Goal: Navigation & Orientation: Find specific page/section

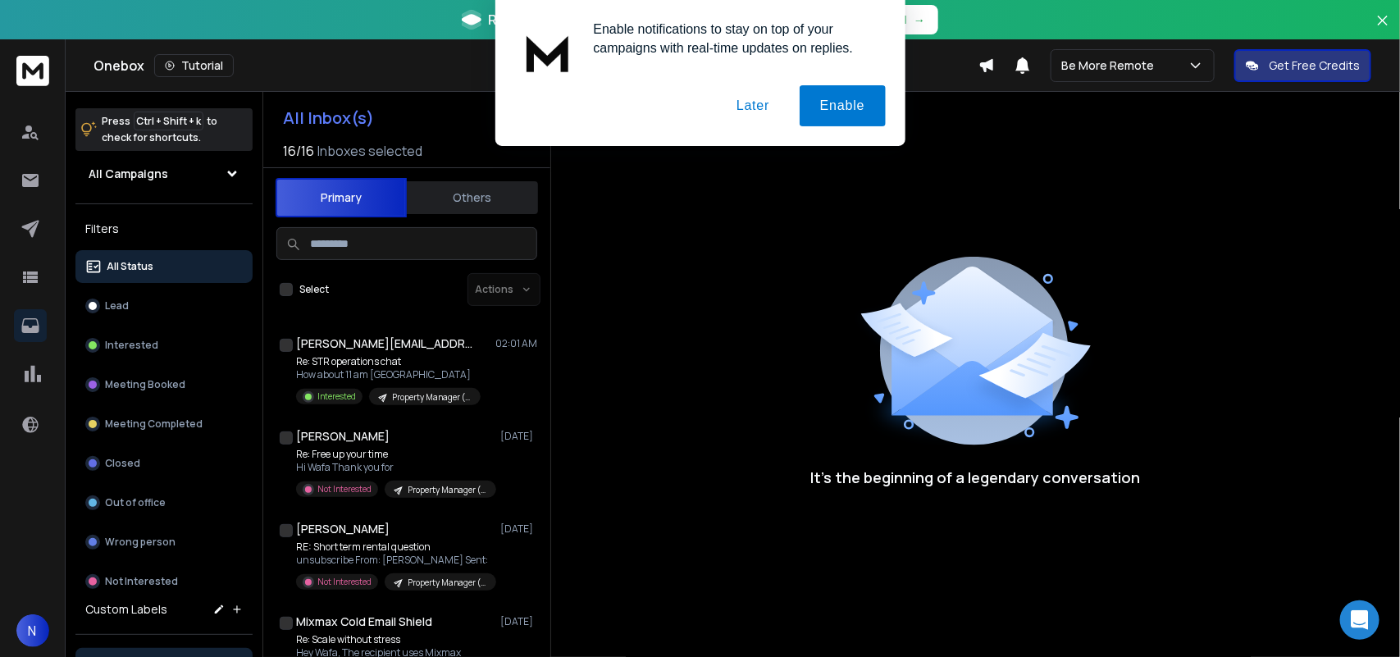
click at [755, 112] on button "Later" at bounding box center [753, 105] width 74 height 41
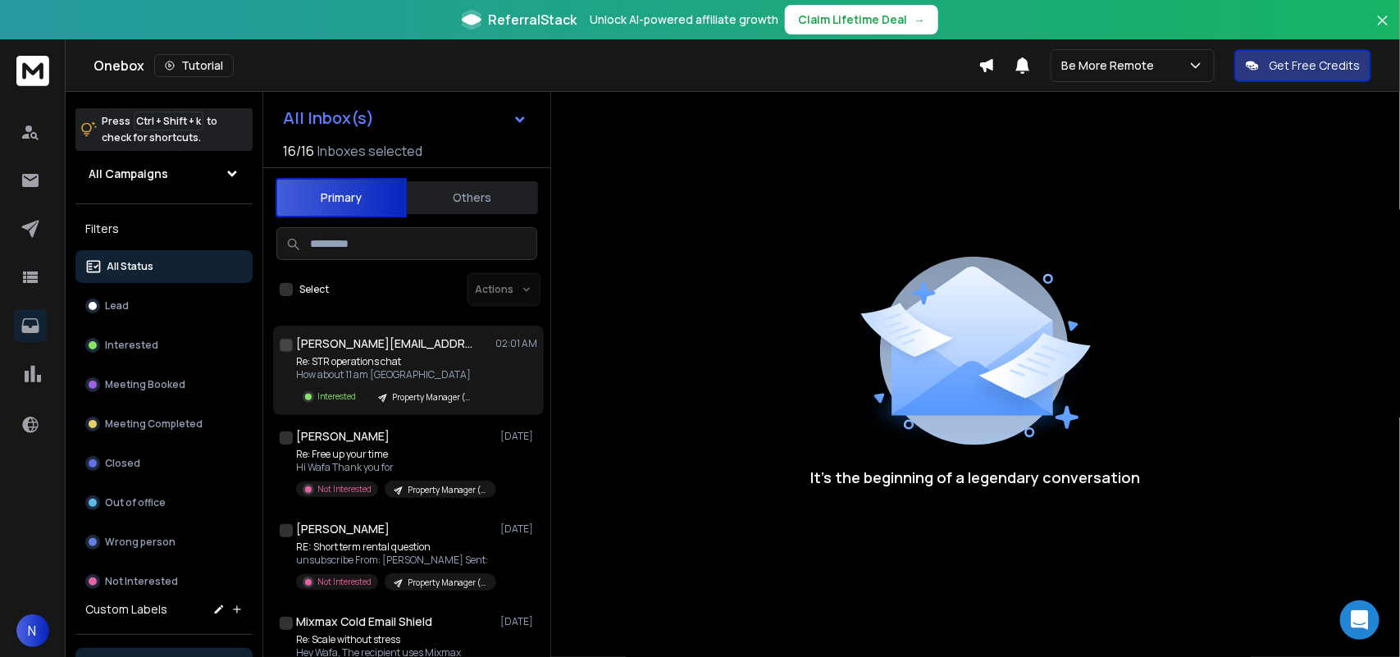
click at [408, 369] on p "How about 11 am [GEOGRAPHIC_DATA]" at bounding box center [388, 374] width 184 height 13
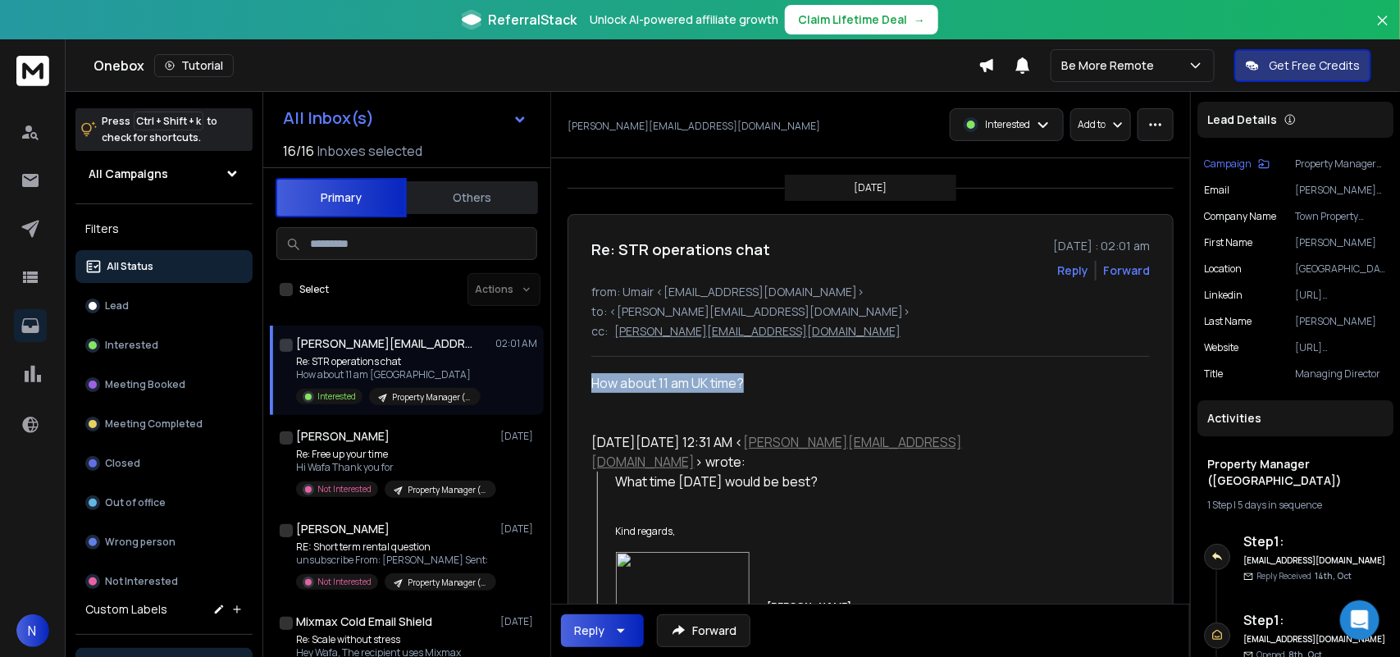
drag, startPoint x: 761, startPoint y: 381, endPoint x: 560, endPoint y: 376, distance: 201.0
click at [744, 411] on div at bounding box center [830, 403] width 479 height 20
click at [1382, 18] on icon "Close banner" at bounding box center [1382, 20] width 15 height 15
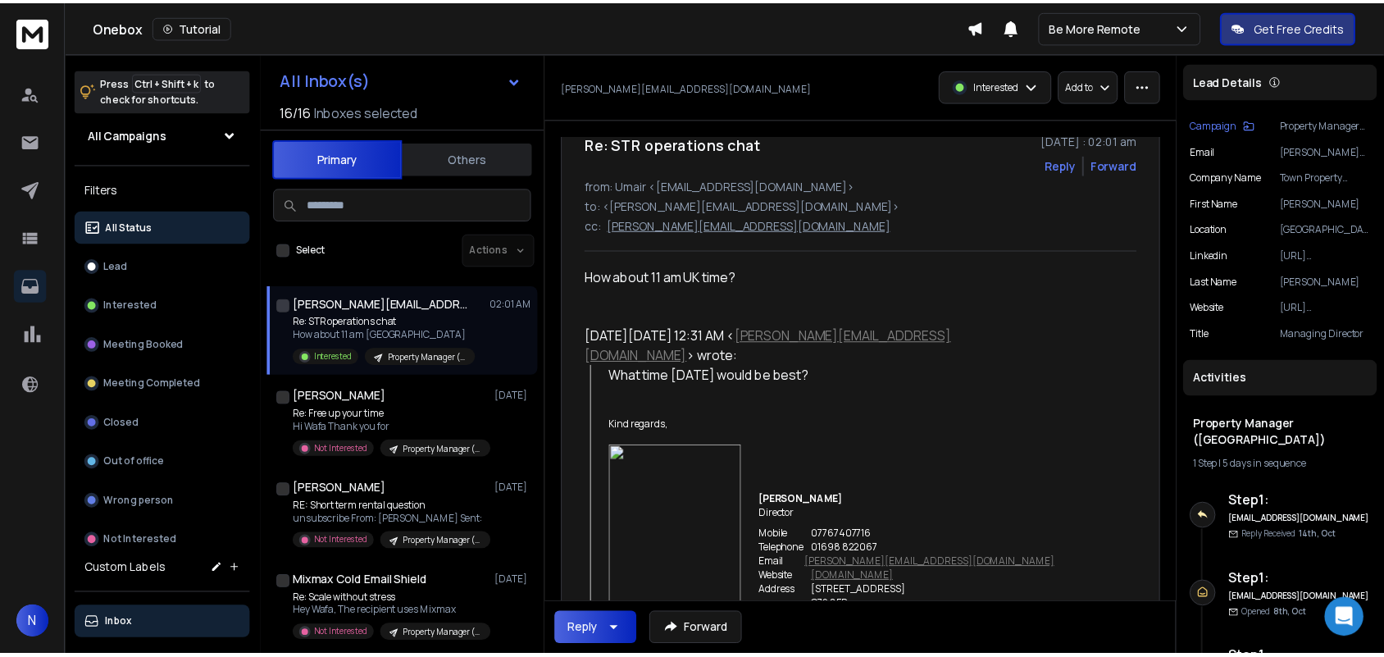
scroll to position [102, 0]
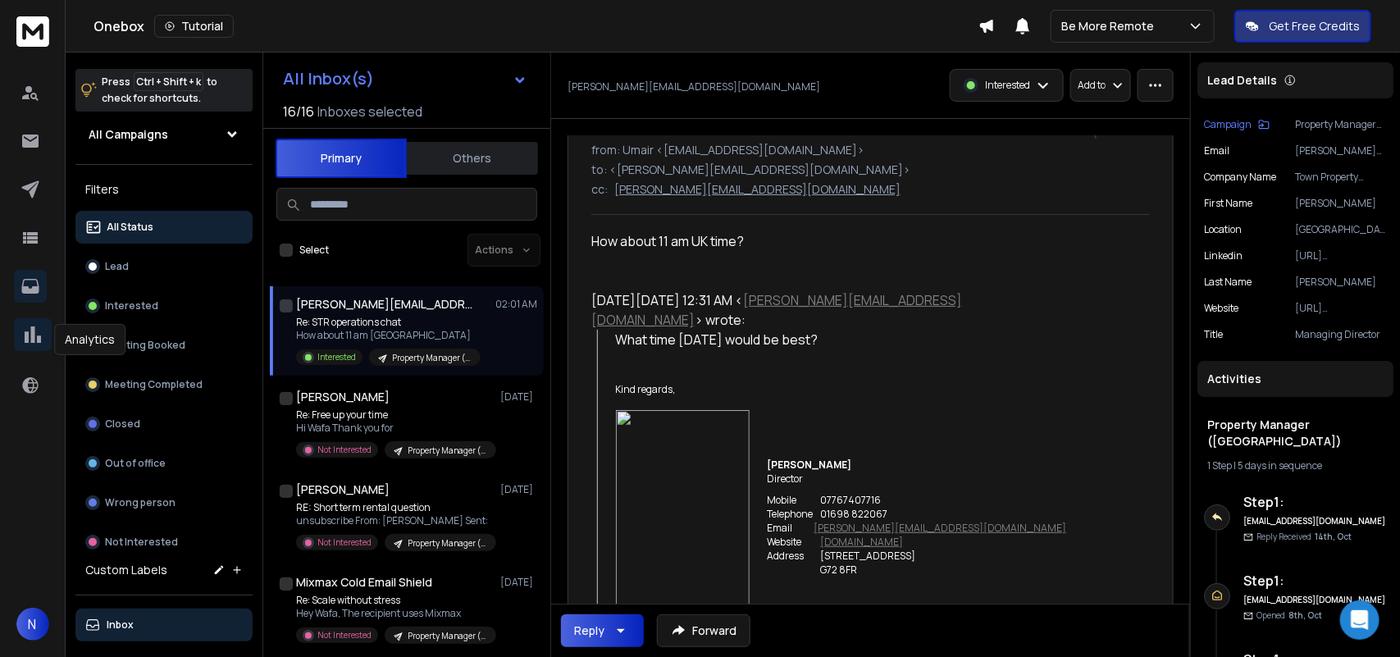
click at [27, 347] on icon at bounding box center [32, 334] width 25 height 25
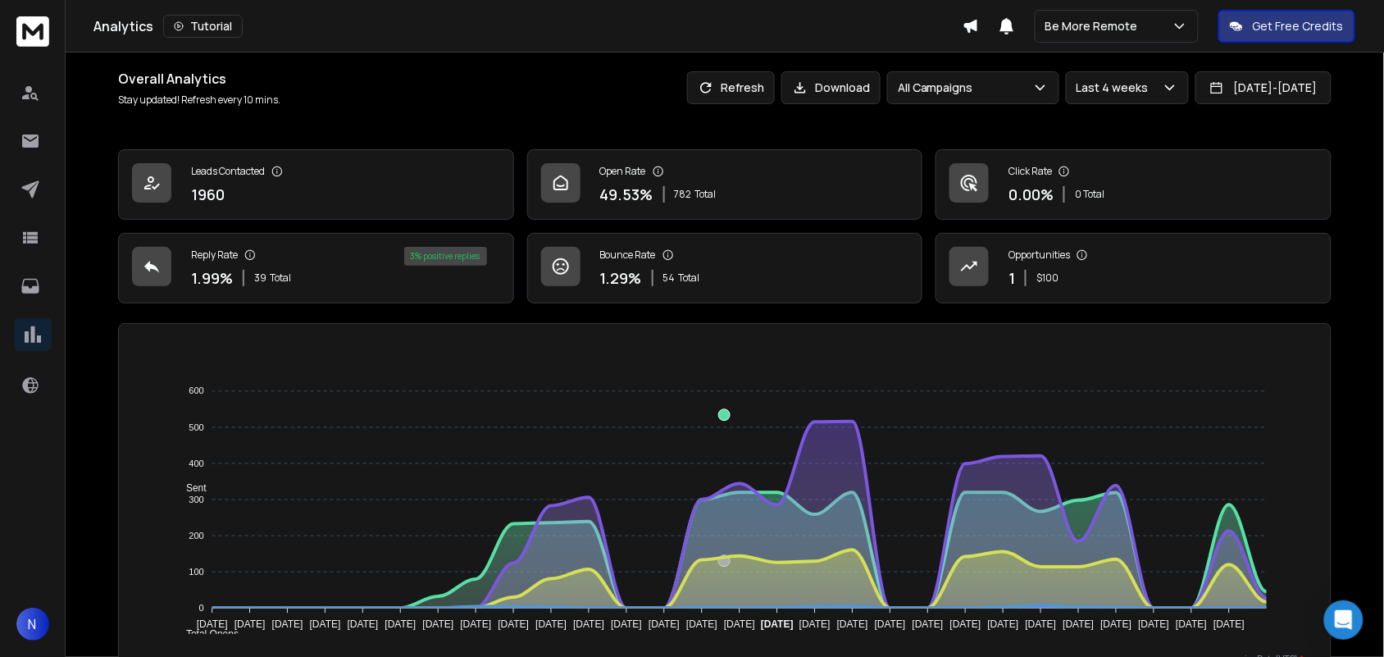
drag, startPoint x: 1, startPoint y: 328, endPoint x: 477, endPoint y: 111, distance: 523.6
click at [477, 111] on div "Overall Analytics Stay updated! Refresh every 10 mins. Refresh Download All Cam…" at bounding box center [725, 93] width 1214 height 48
click at [1036, 88] on icon at bounding box center [1040, 88] width 8 height 4
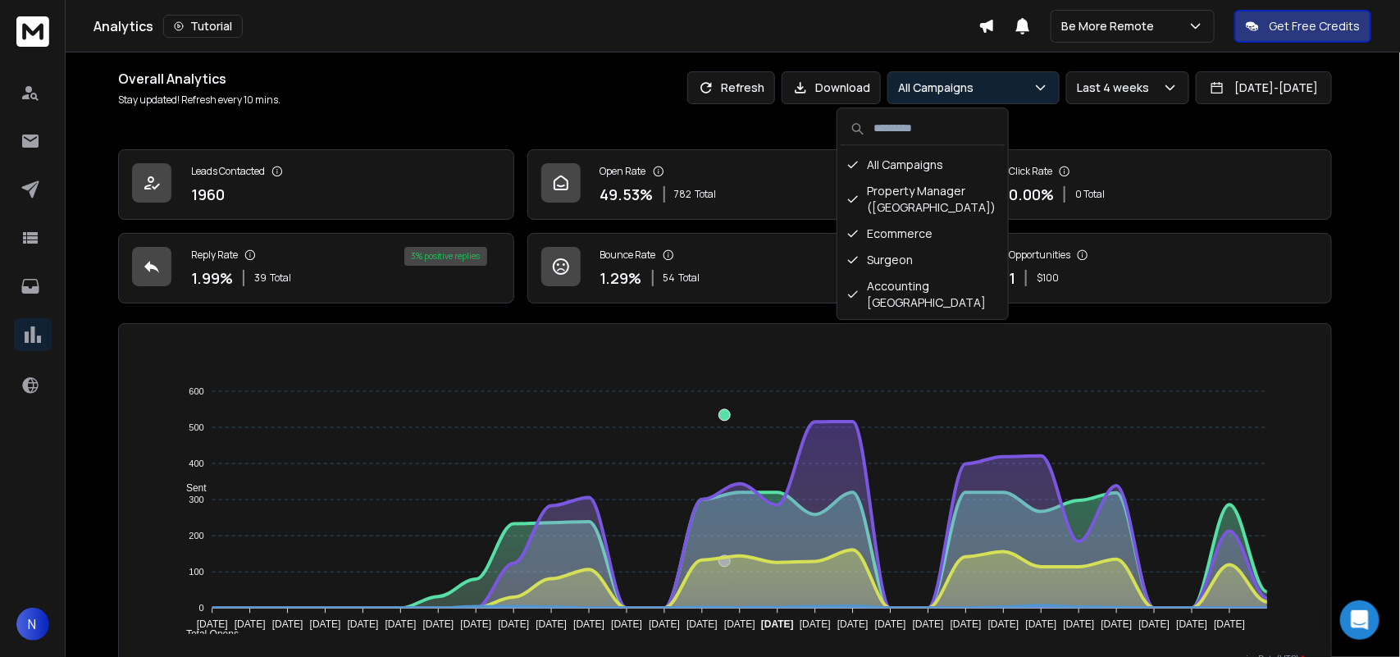
click at [1036, 88] on icon at bounding box center [1040, 88] width 8 height 4
click at [466, 78] on div "Overall Analytics Stay updated! Refresh every 10 mins. Refresh Download All Cam…" at bounding box center [725, 88] width 1214 height 38
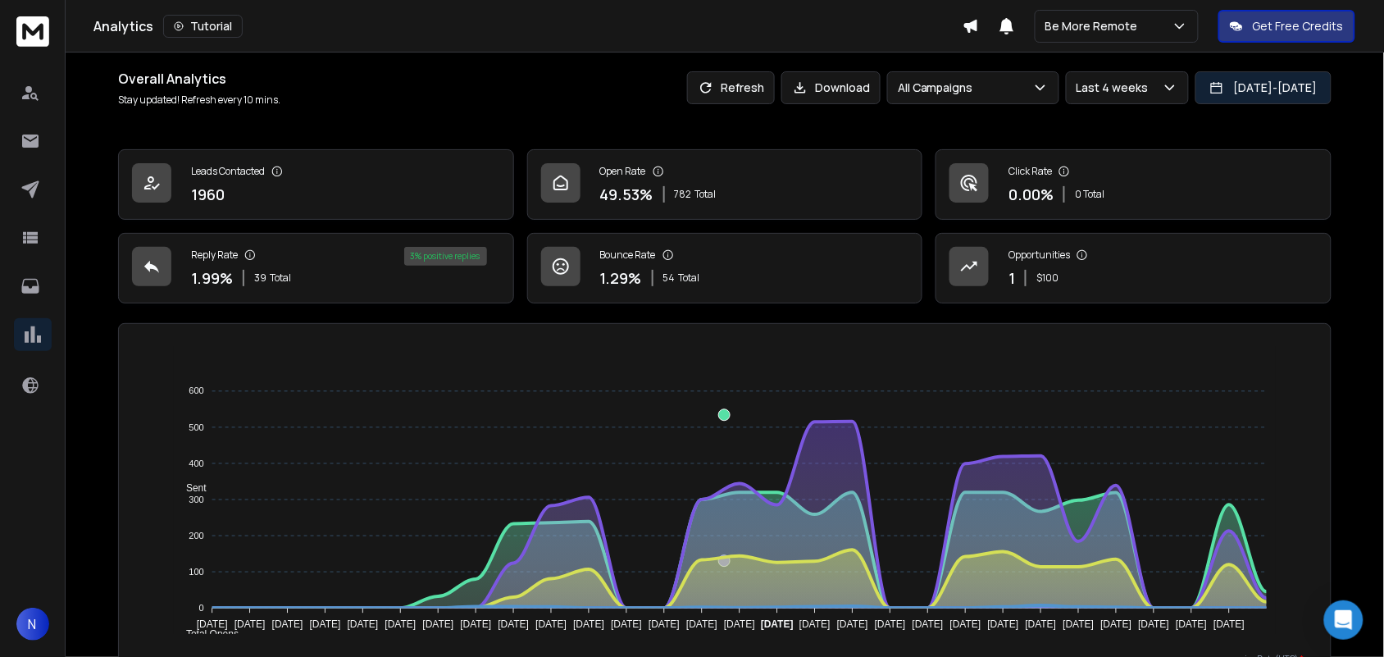
click at [1227, 89] on button "[DATE] - [DATE]" at bounding box center [1263, 87] width 136 height 33
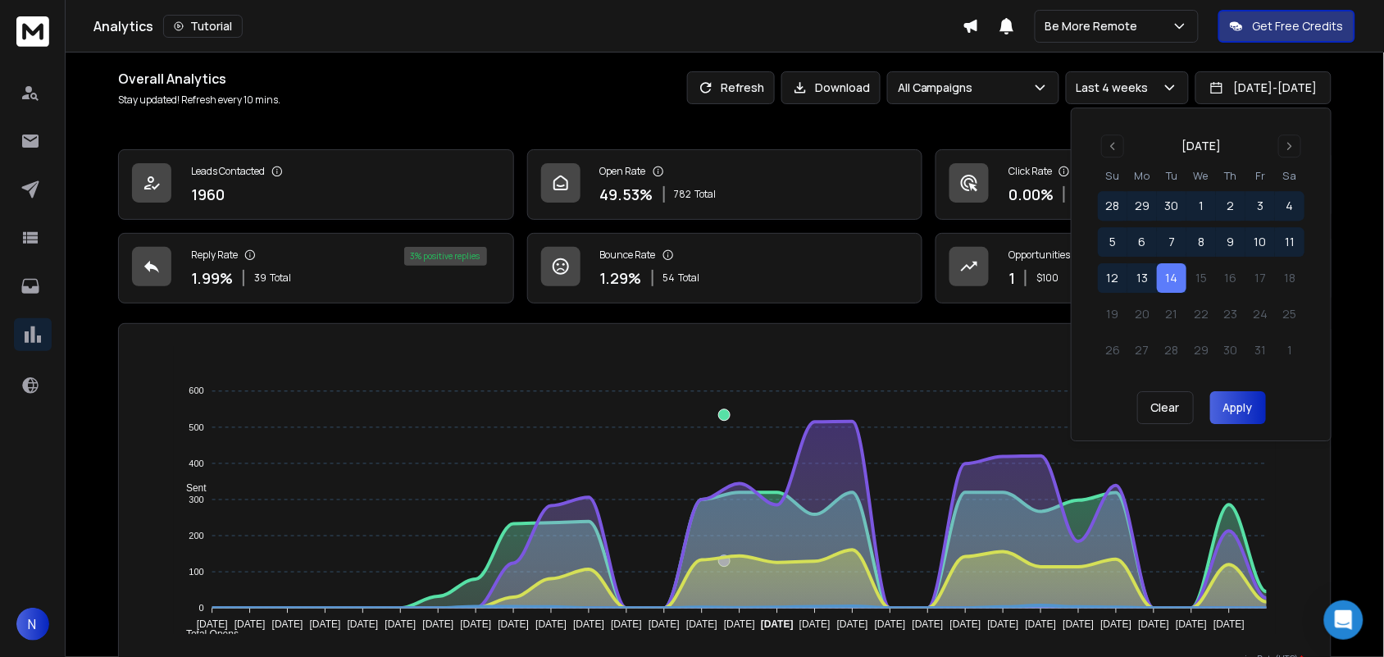
click at [515, 84] on div "Overall Analytics Stay updated! Refresh every 10 mins. Refresh Download All Cam…" at bounding box center [725, 88] width 1214 height 38
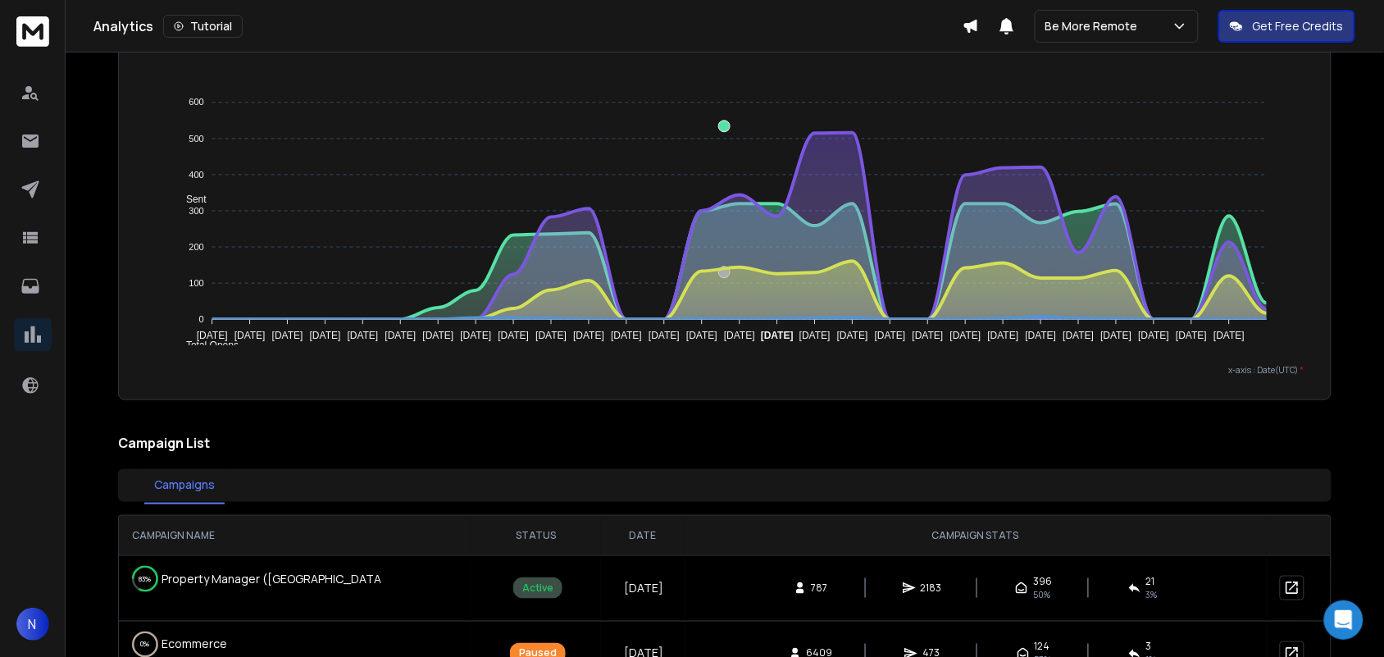
scroll to position [262, 0]
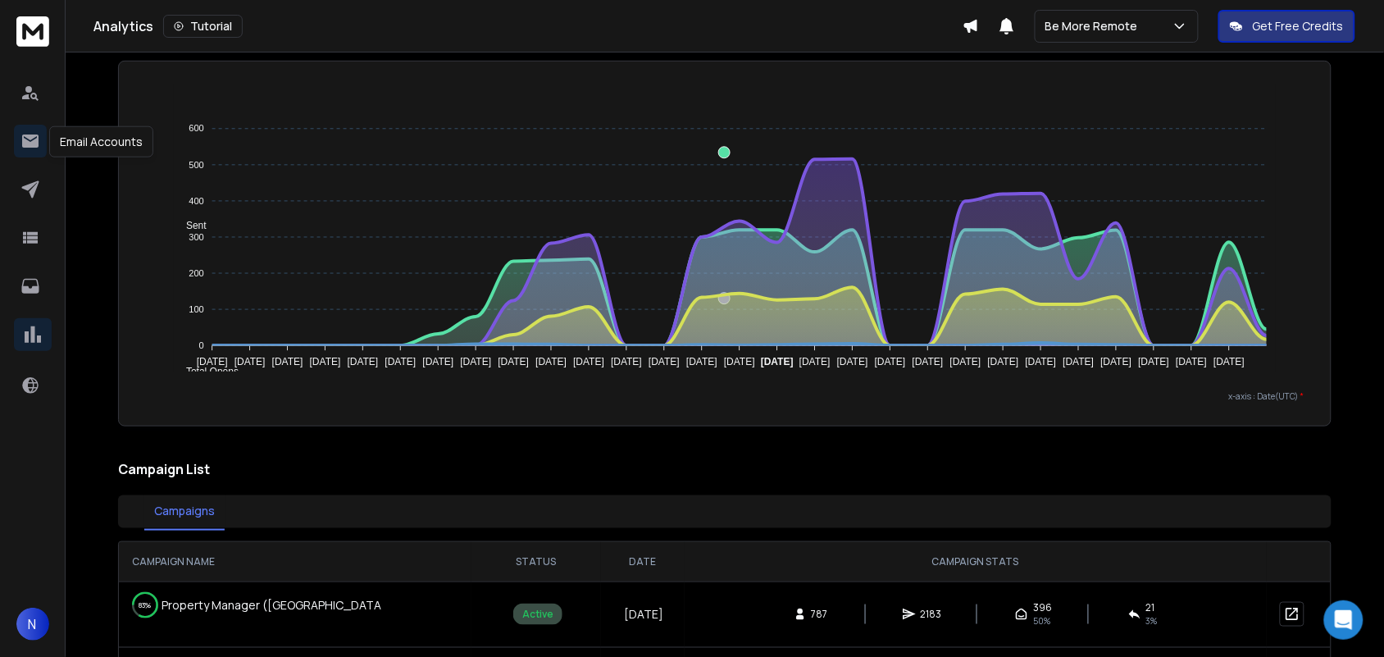
click at [31, 153] on link at bounding box center [30, 141] width 33 height 33
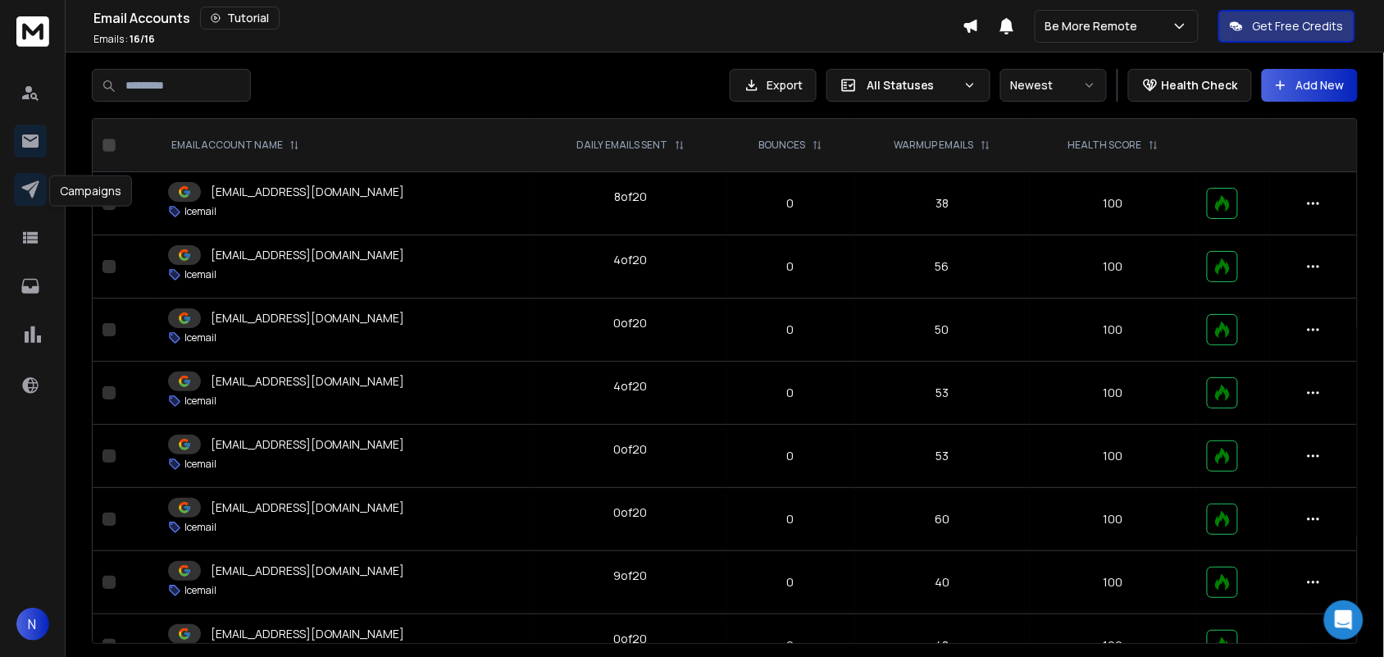
click at [39, 189] on icon at bounding box center [30, 190] width 20 height 20
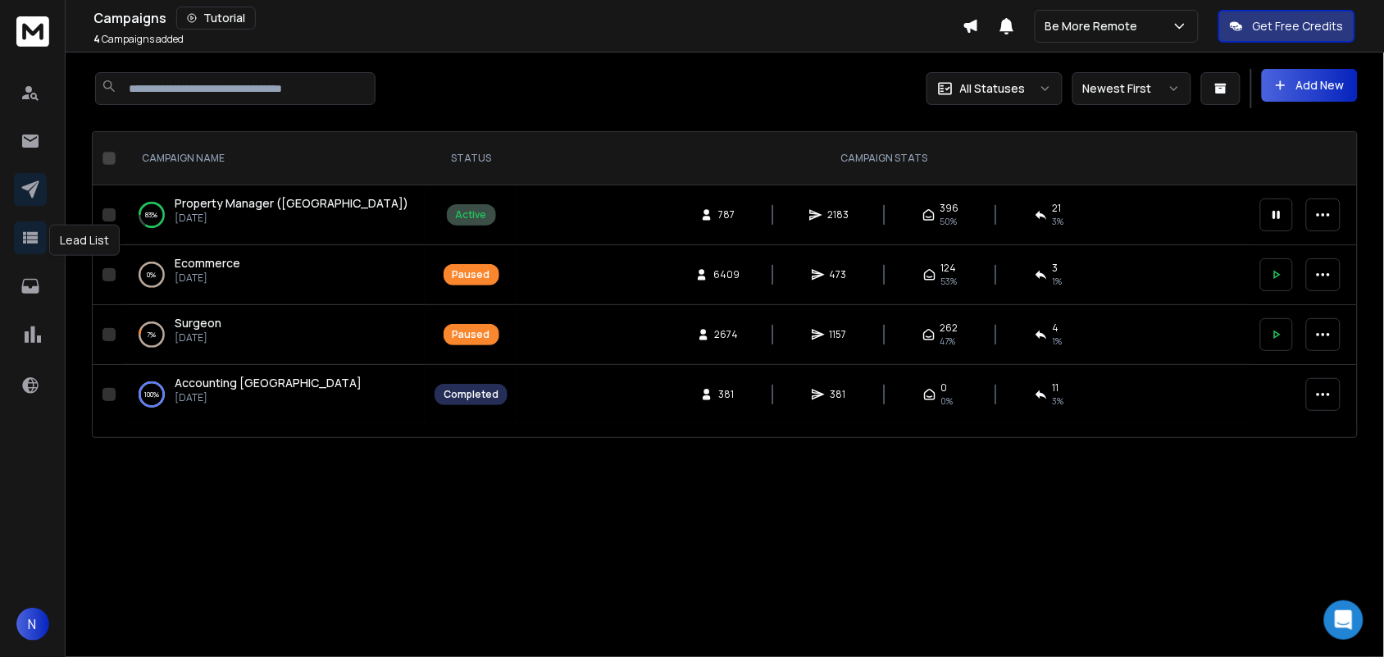
click at [39, 235] on link at bounding box center [30, 237] width 33 height 33
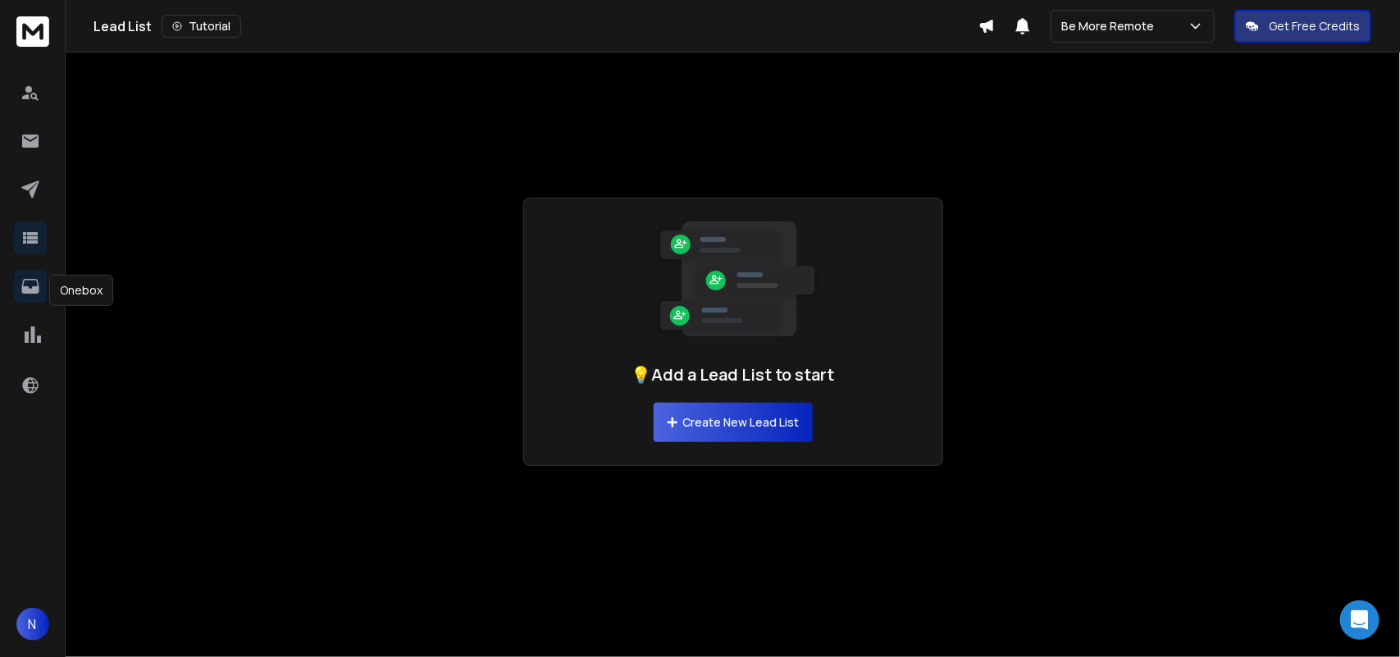
click at [39, 299] on link at bounding box center [30, 286] width 33 height 33
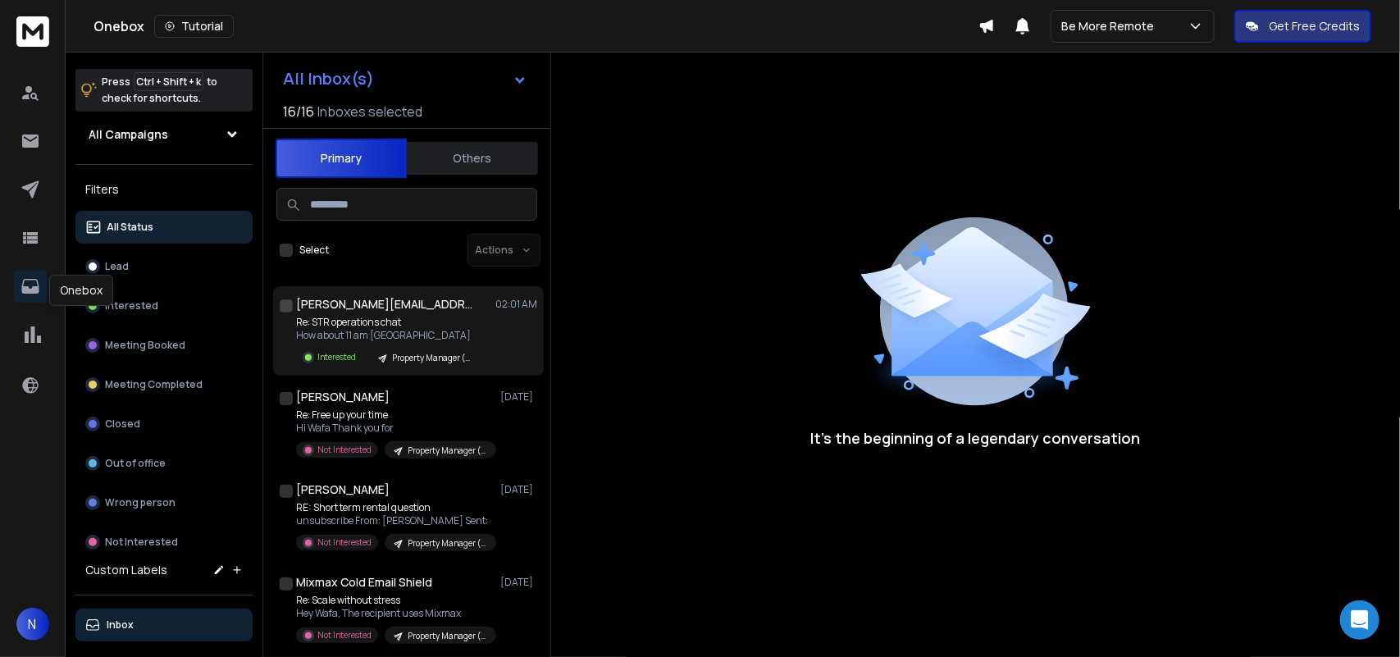
click at [419, 320] on p "Re: STR operations chat" at bounding box center [388, 322] width 184 height 13
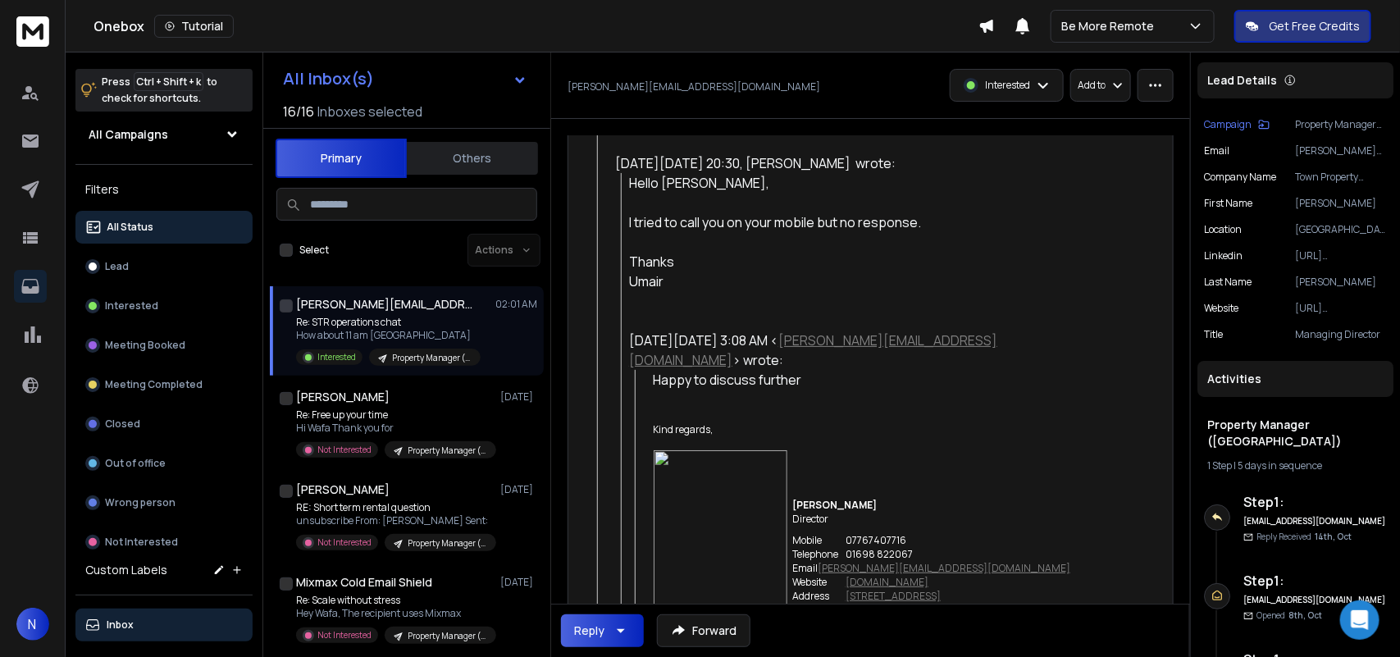
scroll to position [307, 0]
